Goal: Task Accomplishment & Management: Manage account settings

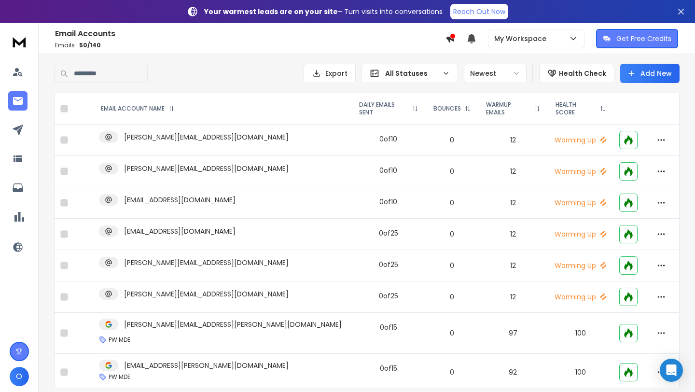
scroll to position [445, 0]
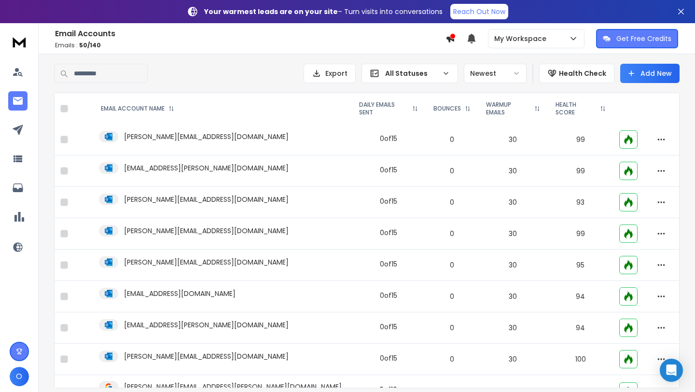
click at [399, 73] on p "All Statuses" at bounding box center [411, 74] width 53 height 10
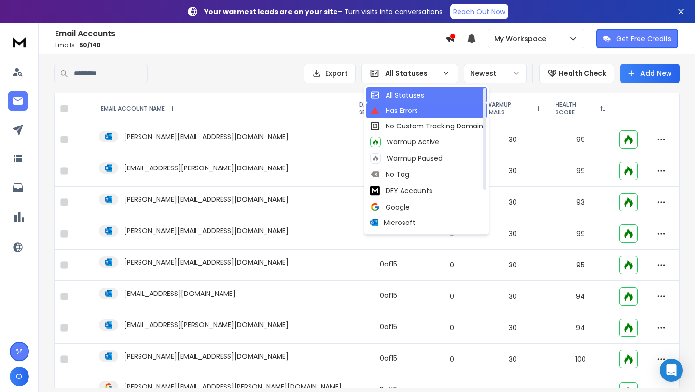
click at [396, 108] on div "Has Errors" at bounding box center [394, 111] width 48 height 10
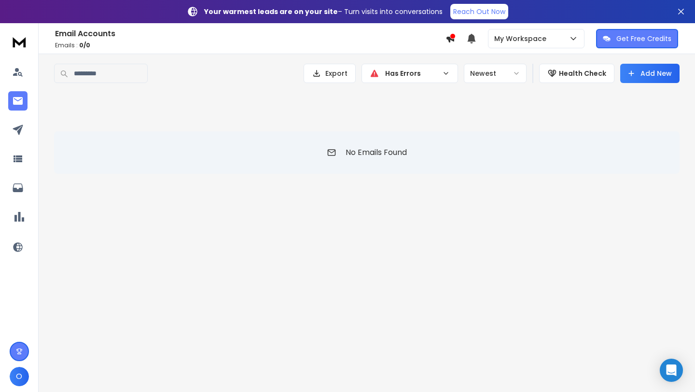
click at [678, 12] on icon at bounding box center [681, 11] width 9 height 9
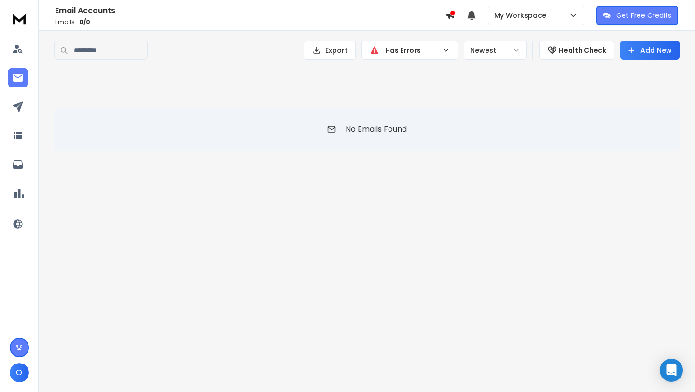
click at [396, 42] on div "Has Errors" at bounding box center [410, 50] width 97 height 19
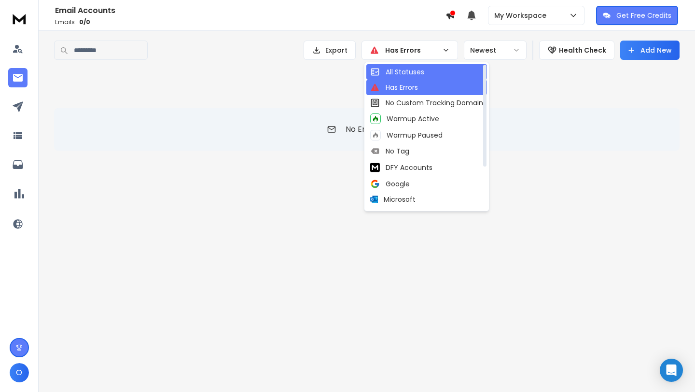
click at [387, 77] on div "All Statuses" at bounding box center [426, 71] width 121 height 15
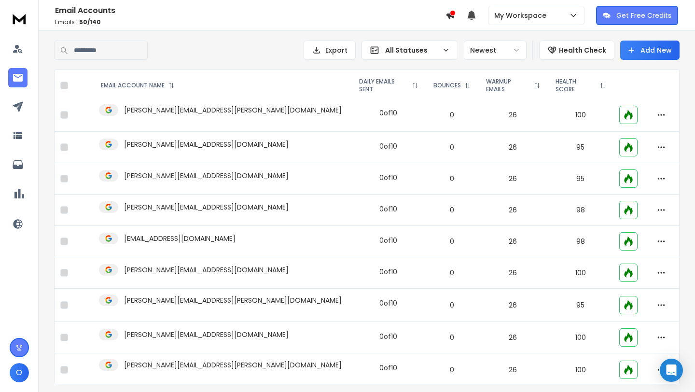
scroll to position [704, 0]
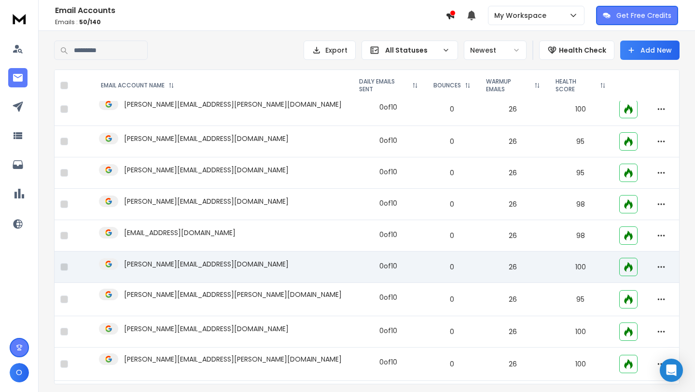
click at [207, 259] on p "[PERSON_NAME][EMAIL_ADDRESS][DOMAIN_NAME]" at bounding box center [206, 264] width 165 height 10
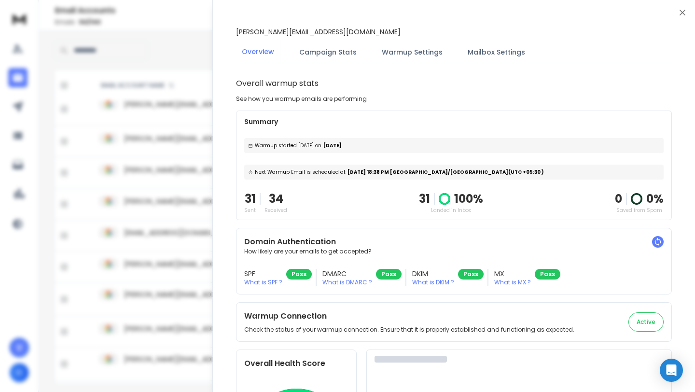
click at [117, 265] on div at bounding box center [347, 196] width 695 height 392
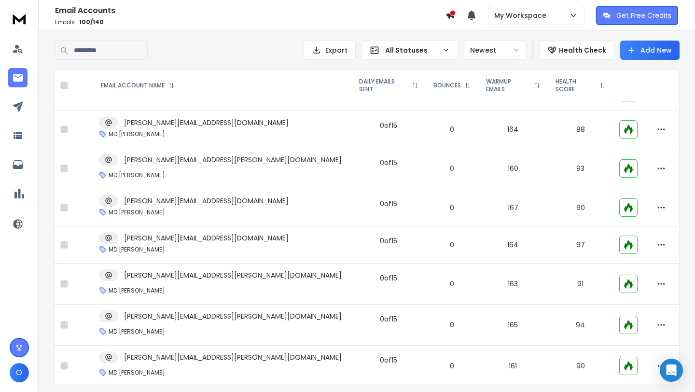
scroll to position [0, 0]
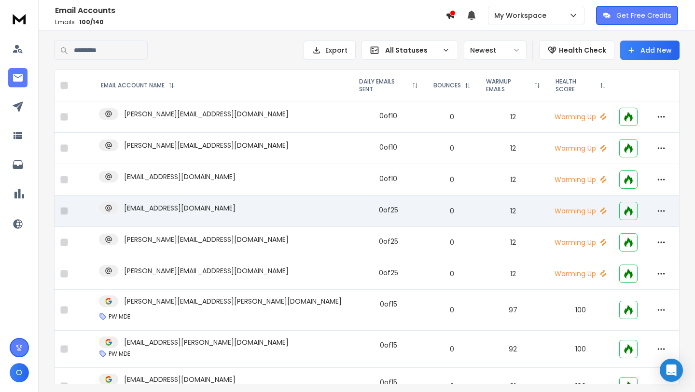
click at [232, 203] on div "[EMAIL_ADDRESS][DOMAIN_NAME]" at bounding box center [222, 208] width 247 height 12
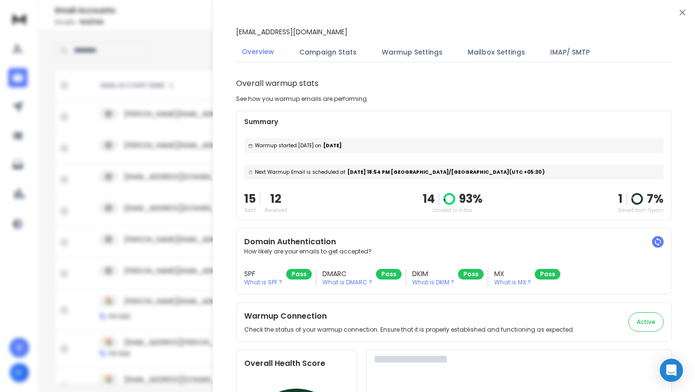
click at [171, 219] on div at bounding box center [347, 196] width 695 height 392
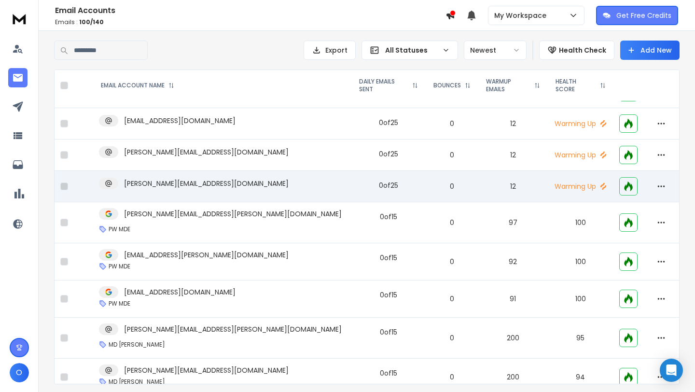
scroll to position [120, 0]
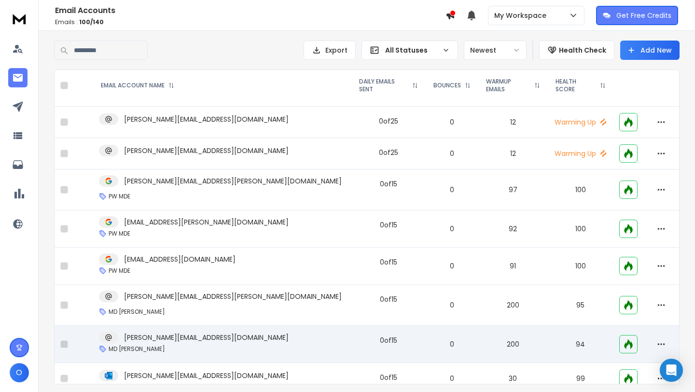
click at [219, 332] on div "[PERSON_NAME][EMAIL_ADDRESS][DOMAIN_NAME]" at bounding box center [222, 338] width 247 height 12
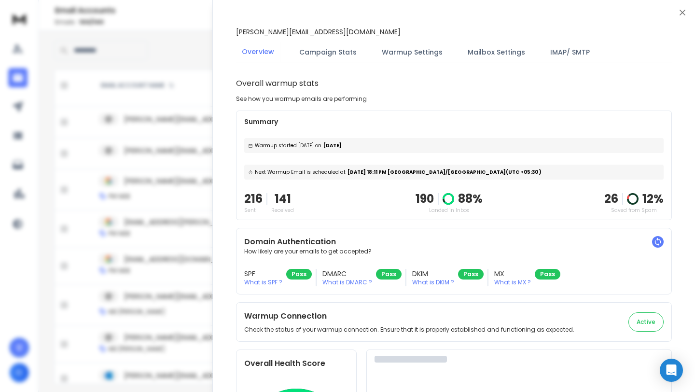
click at [166, 279] on div at bounding box center [347, 196] width 695 height 392
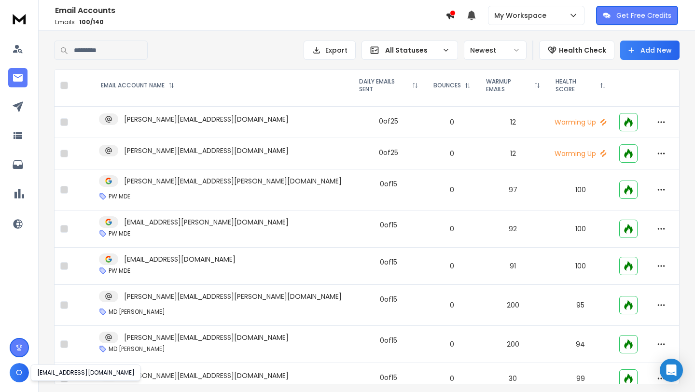
click at [19, 382] on div "O" at bounding box center [19, 196] width 39 height 392
click at [20, 370] on span "O" at bounding box center [19, 372] width 19 height 19
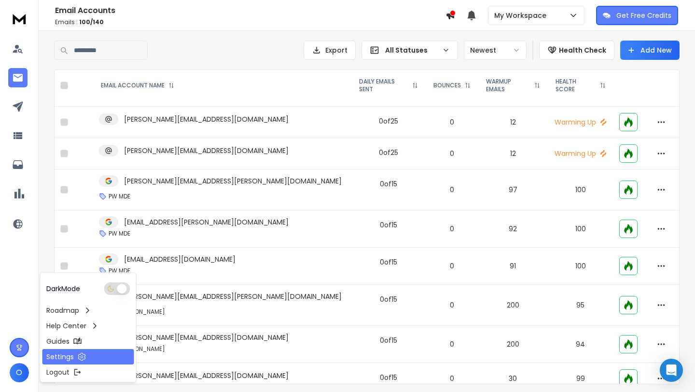
click at [90, 357] on div "Settings" at bounding box center [88, 356] width 92 height 15
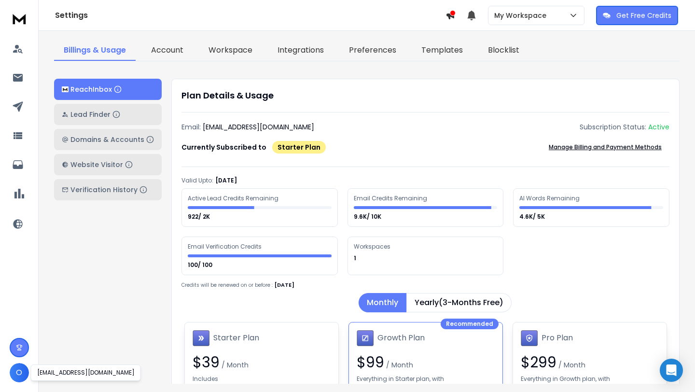
click at [20, 374] on span "O" at bounding box center [19, 372] width 19 height 19
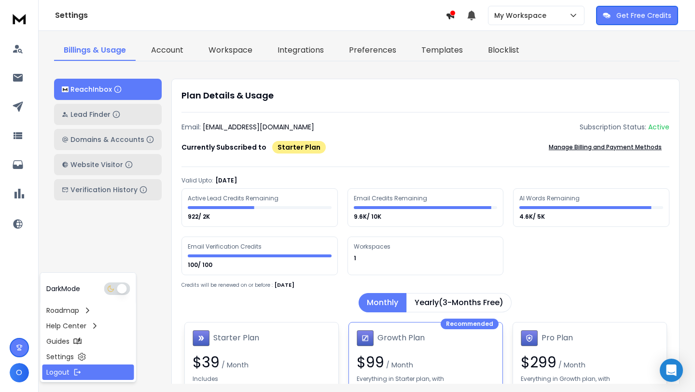
click at [67, 375] on p "Logout" at bounding box center [57, 372] width 23 height 10
